Goal: Navigation & Orientation: Find specific page/section

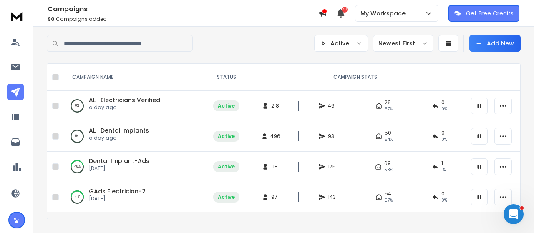
click at [252, 57] on div "Campaigns 90 Campaigns Added Active Newest First Add New CAMPAIGN NAME STATUS C…" at bounding box center [284, 127] width 474 height 184
drag, startPoint x: 46, startPoint y: 9, endPoint x: 115, endPoint y: 23, distance: 71.0
click at [115, 23] on div "Campaigns 90 Campaigns added 43 My Workspace Get Free Credits" at bounding box center [267, 13] width 534 height 27
click at [205, 43] on div at bounding box center [165, 43] width 237 height 17
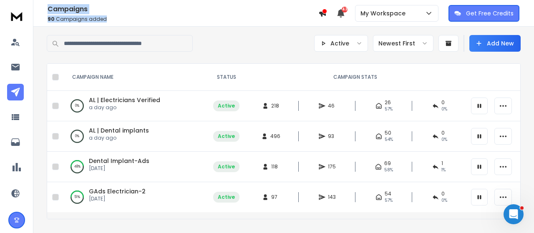
drag, startPoint x: 48, startPoint y: 6, endPoint x: 108, endPoint y: 18, distance: 61.2
click at [108, 18] on div "Campaigns 90 Campaigns added" at bounding box center [183, 13] width 271 height 18
click at [108, 18] on p "90 Campaigns added" at bounding box center [183, 19] width 271 height 7
drag, startPoint x: 116, startPoint y: 23, endPoint x: 48, endPoint y: 6, distance: 69.6
click at [48, 6] on div "Campaigns 90 Campaigns added 43 My Workspace Get Free Credits" at bounding box center [267, 13] width 534 height 27
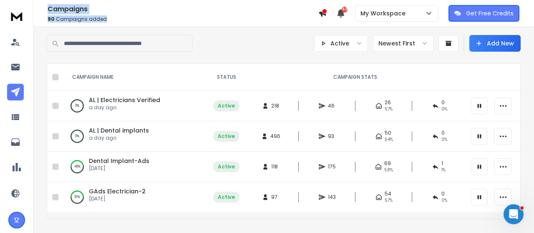
click at [48, 6] on h1 "Campaigns" at bounding box center [183, 9] width 271 height 10
drag, startPoint x: 48, startPoint y: 8, endPoint x: 122, endPoint y: 25, distance: 76.1
click at [122, 25] on div "Campaigns 90 Campaigns added 43 My Workspace Get Free Credits" at bounding box center [267, 13] width 534 height 27
